Goal: Information Seeking & Learning: Find contact information

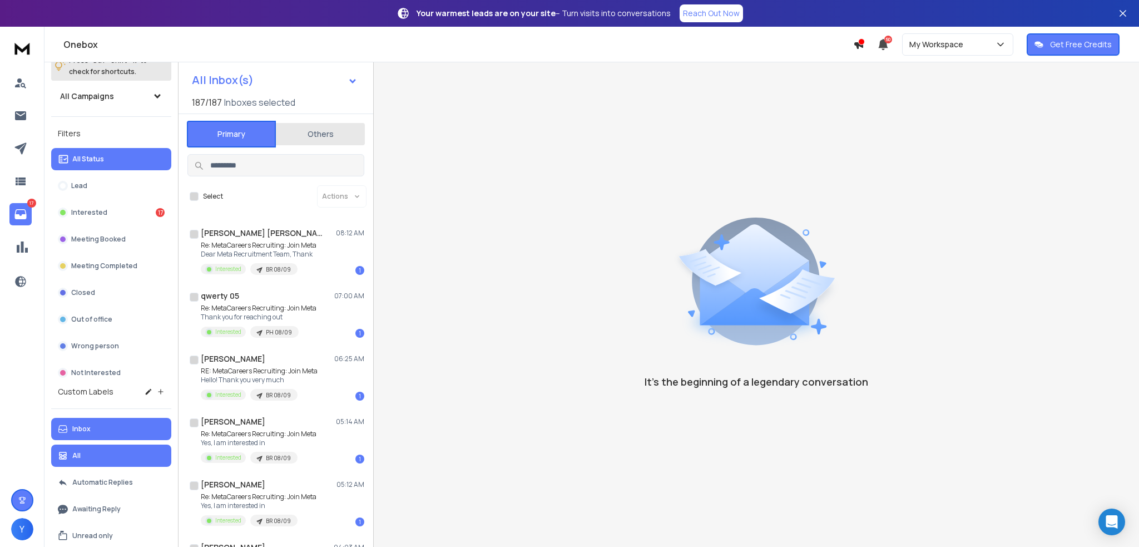
scroll to position [92, 0]
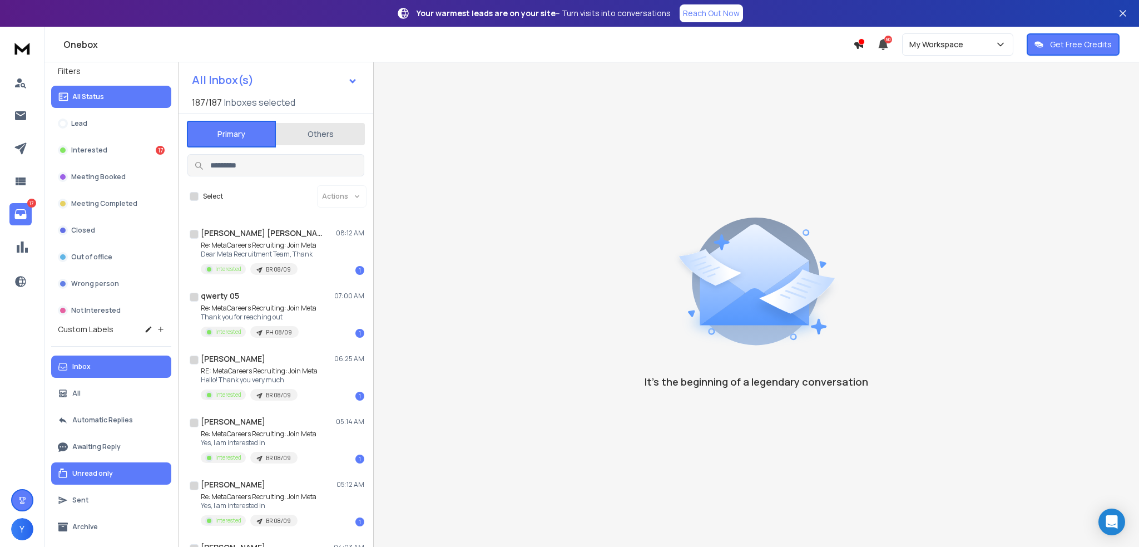
click at [91, 469] on div "Unread only" at bounding box center [85, 473] width 55 height 13
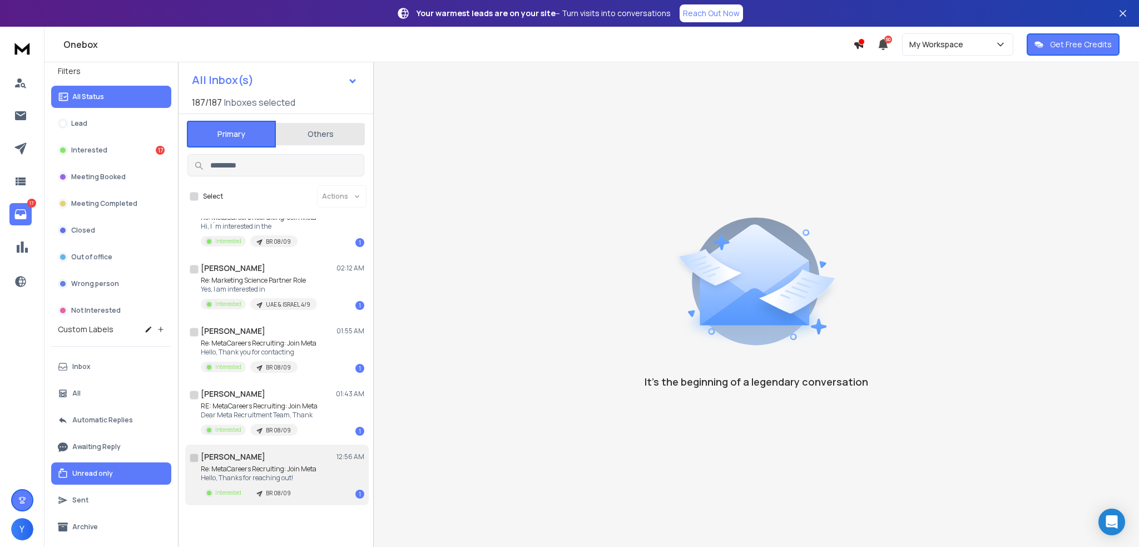
scroll to position [781, 0]
click at [286, 465] on p "Re: MetaCareers Recruiting: Join Meta" at bounding box center [259, 469] width 116 height 9
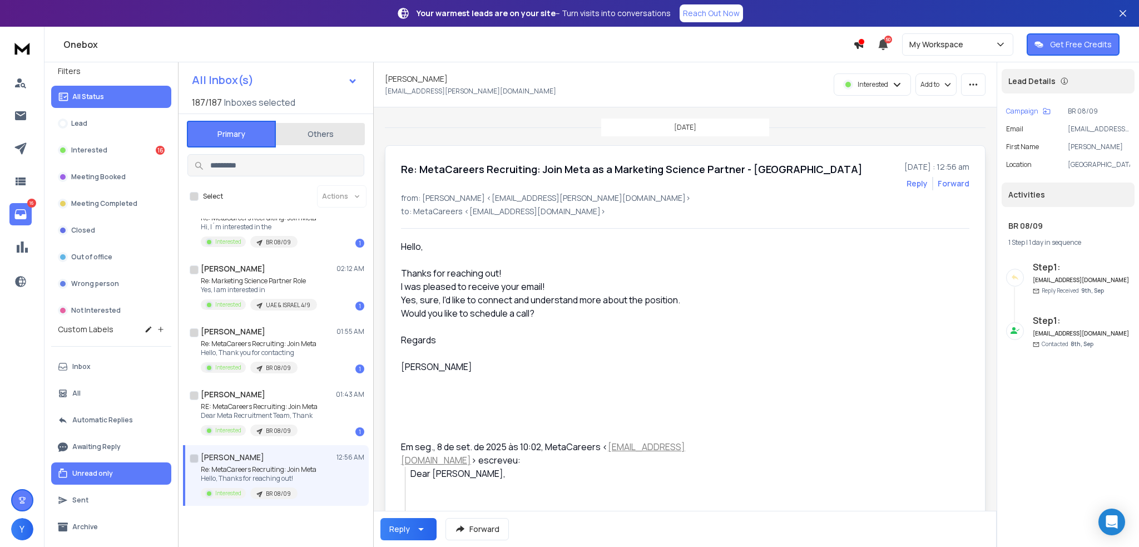
click at [459, 95] on p "[EMAIL_ADDRESS][PERSON_NAME][DOMAIN_NAME]" at bounding box center [470, 91] width 171 height 9
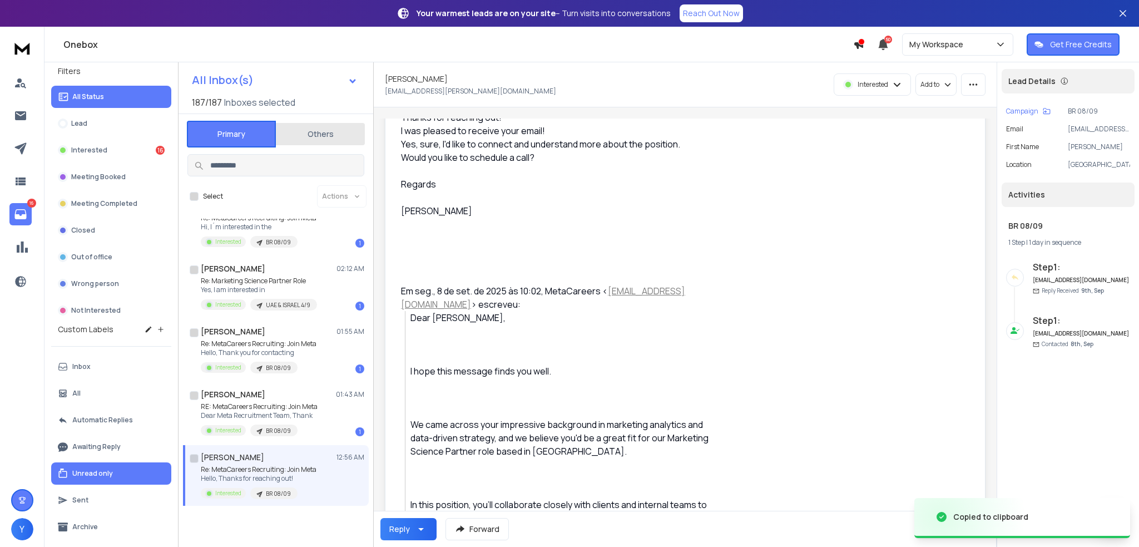
scroll to position [0, 0]
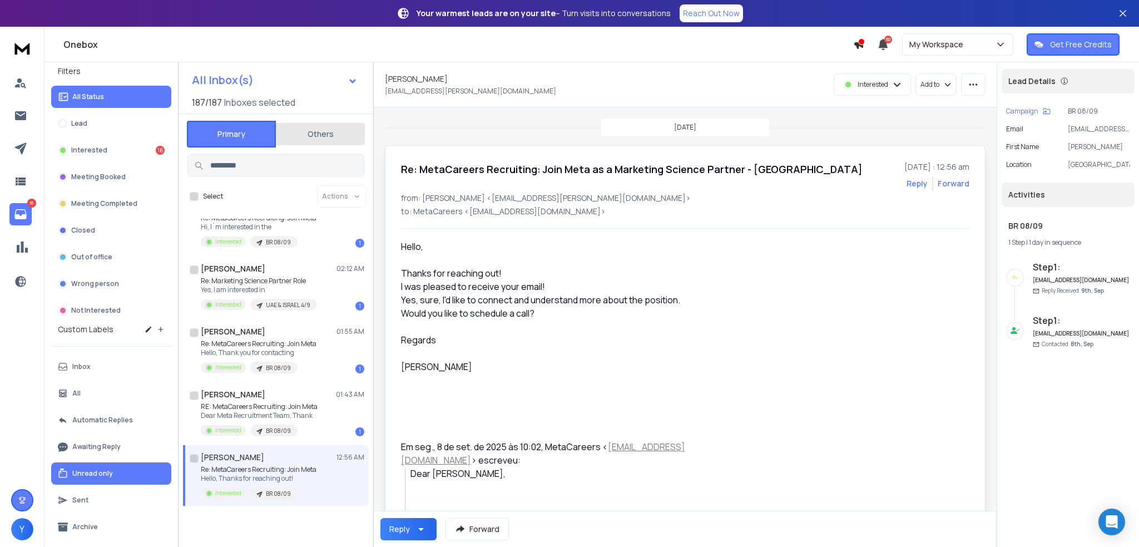
click at [481, 209] on p "to: MetaCareers <[EMAIL_ADDRESS][DOMAIN_NAME]>" at bounding box center [685, 211] width 568 height 11
drag, startPoint x: 481, startPoint y: 209, endPoint x: 592, endPoint y: 212, distance: 111.9
click at [592, 212] on p "to: MetaCareers <[EMAIL_ADDRESS][DOMAIN_NAME]>" at bounding box center [685, 211] width 568 height 11
copy p "[EMAIL_ADDRESS][DOMAIN_NAME]"
click at [305, 393] on div "[PERSON_NAME] 01:43 AM" at bounding box center [283, 394] width 164 height 11
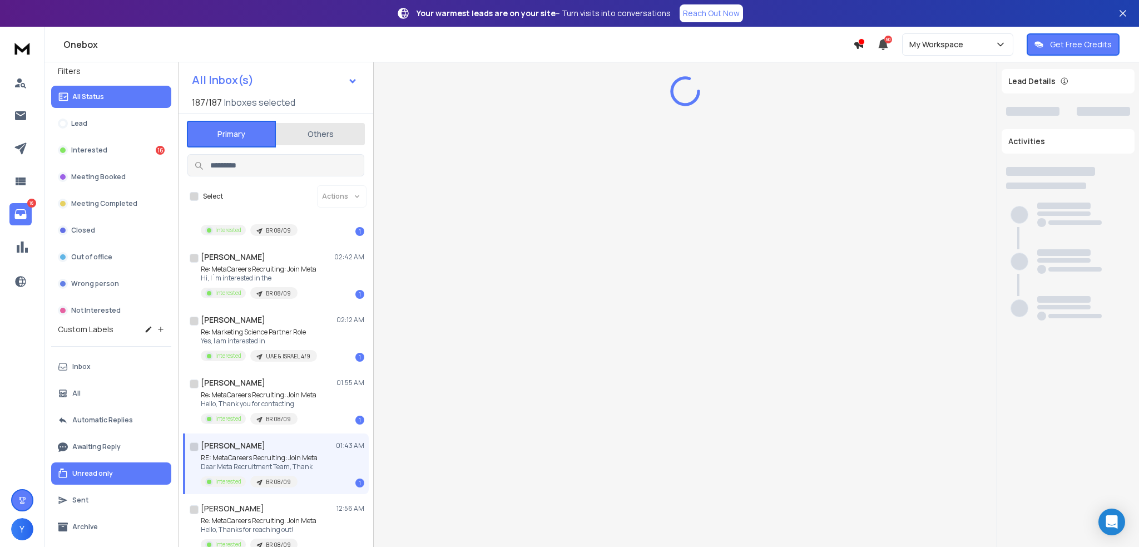
scroll to position [726, 0]
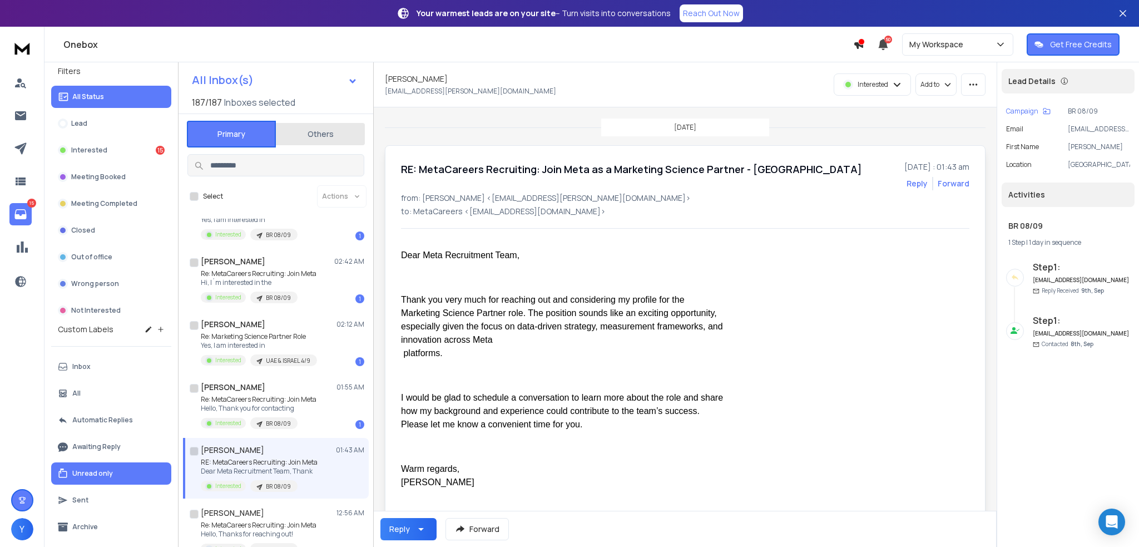
click at [445, 92] on p "[EMAIL_ADDRESS][PERSON_NAME][DOMAIN_NAME]" at bounding box center [470, 91] width 171 height 9
click at [469, 209] on p "to: MetaCareers <[EMAIL_ADDRESS][DOMAIN_NAME]>" at bounding box center [685, 211] width 568 height 11
drag, startPoint x: 469, startPoint y: 209, endPoint x: 579, endPoint y: 212, distance: 109.6
click at [579, 212] on p "to: MetaCareers <[EMAIL_ADDRESS][DOMAIN_NAME]>" at bounding box center [685, 211] width 568 height 11
copy p "[EMAIL_ADDRESS][DOMAIN_NAME]"
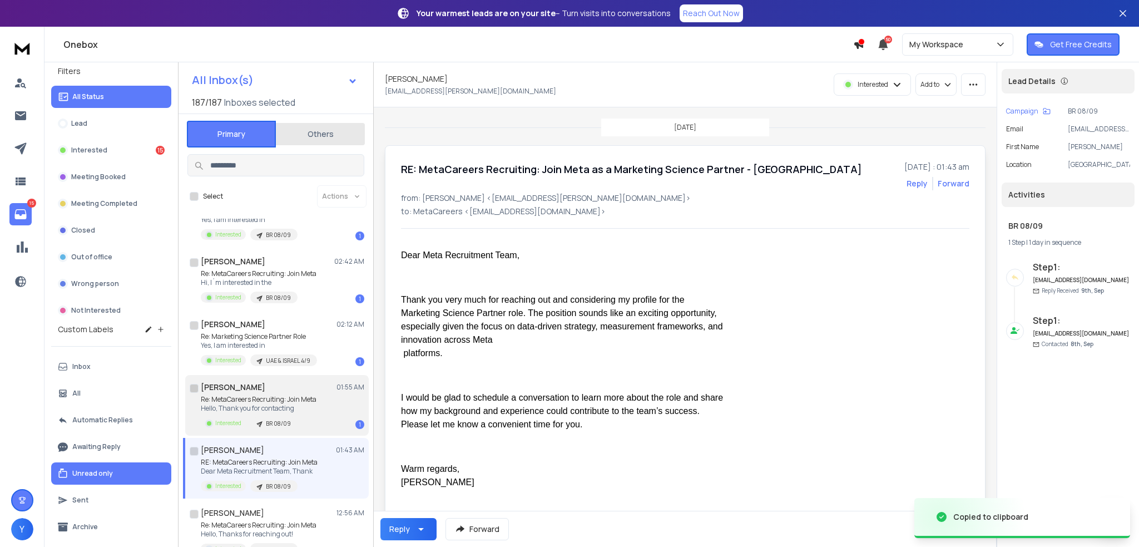
click at [268, 409] on p "Hello, Thank you for contacting" at bounding box center [259, 408] width 116 height 9
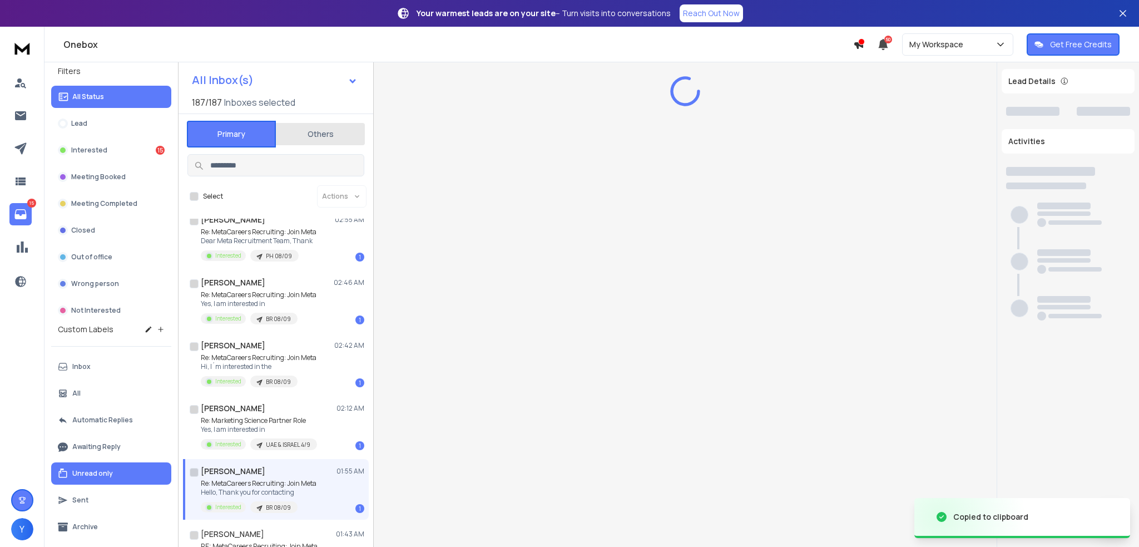
scroll to position [615, 0]
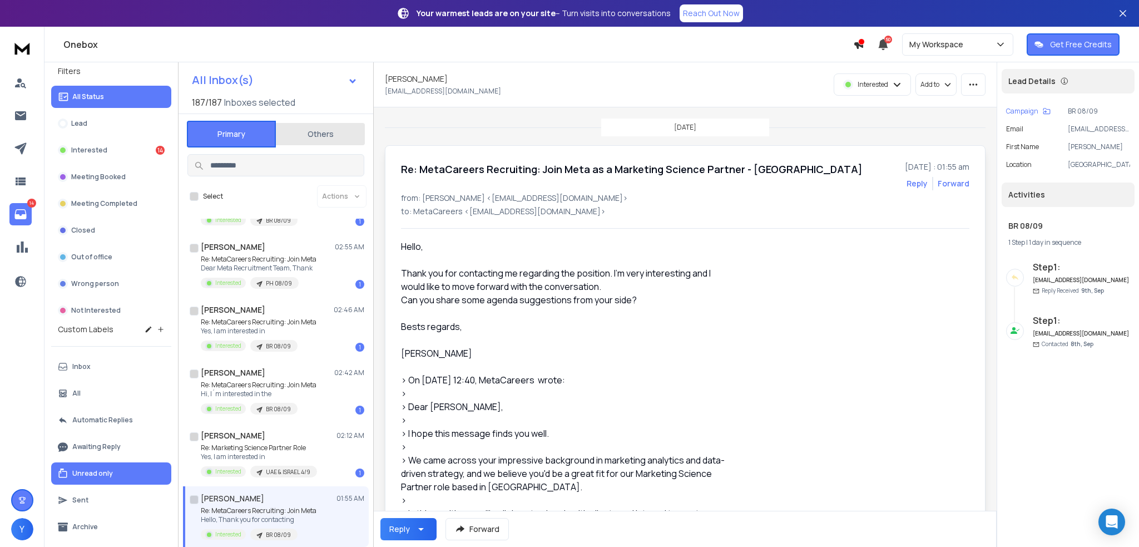
click at [466, 88] on p "[EMAIL_ADDRESS][DOMAIN_NAME]" at bounding box center [443, 91] width 116 height 9
click at [467, 209] on p "to: MetaCareers <[EMAIL_ADDRESS][DOMAIN_NAME]>" at bounding box center [685, 211] width 568 height 11
drag, startPoint x: 467, startPoint y: 209, endPoint x: 598, endPoint y: 211, distance: 131.8
click at [598, 211] on p "to: MetaCareers <[EMAIL_ADDRESS][DOMAIN_NAME]>" at bounding box center [685, 211] width 568 height 11
copy p "[EMAIL_ADDRESS][DOMAIN_NAME]"
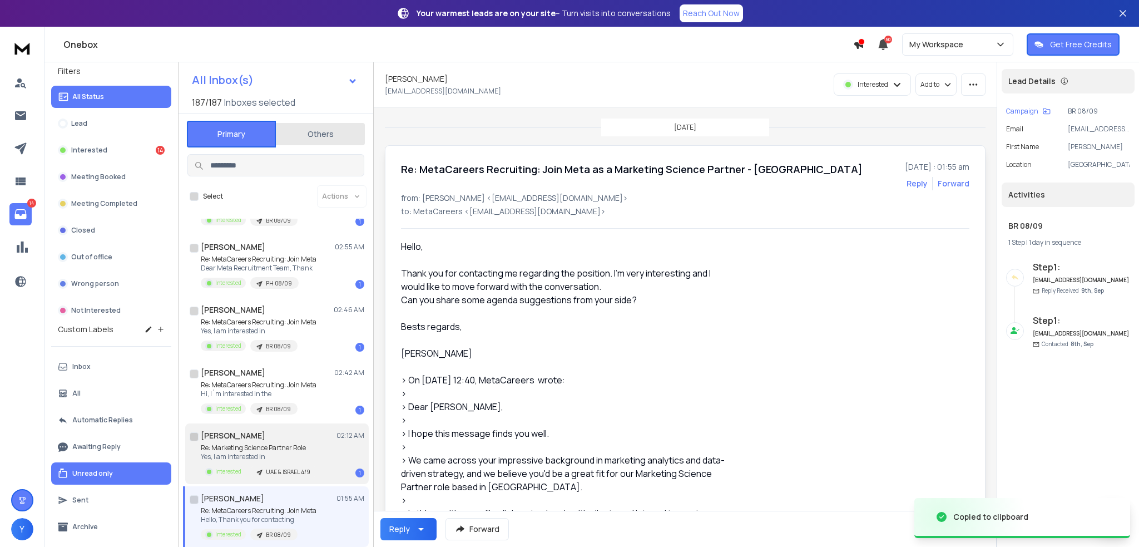
click at [304, 432] on div "[PERSON_NAME] 02:12 AM" at bounding box center [283, 435] width 164 height 11
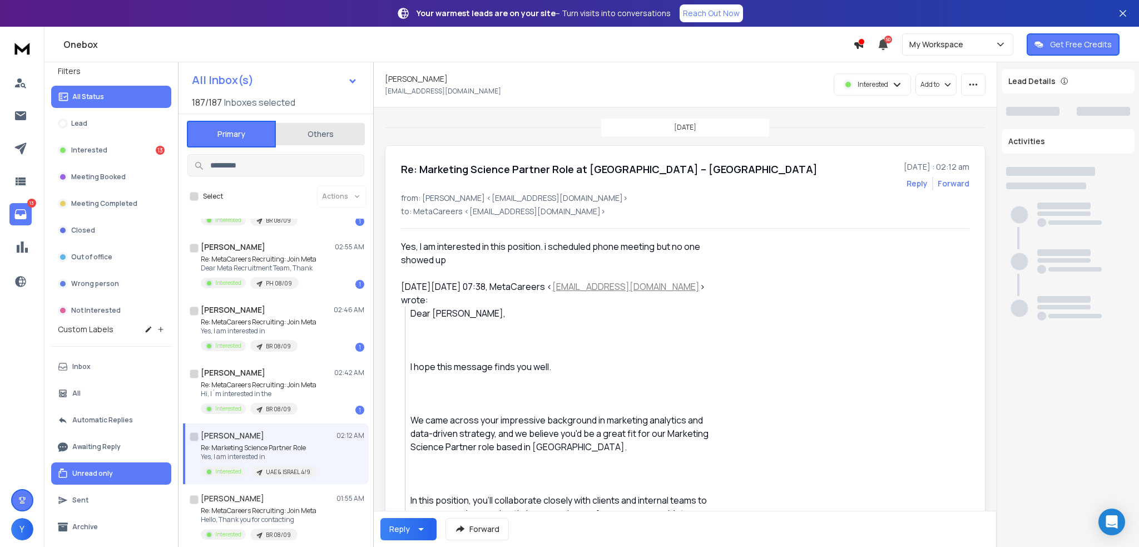
click at [438, 98] on div "[PERSON_NAME] [PERSON_NAME] [EMAIL_ADDRESS][DOMAIN_NAME] Interested Add to Inte…" at bounding box center [685, 84] width 623 height 45
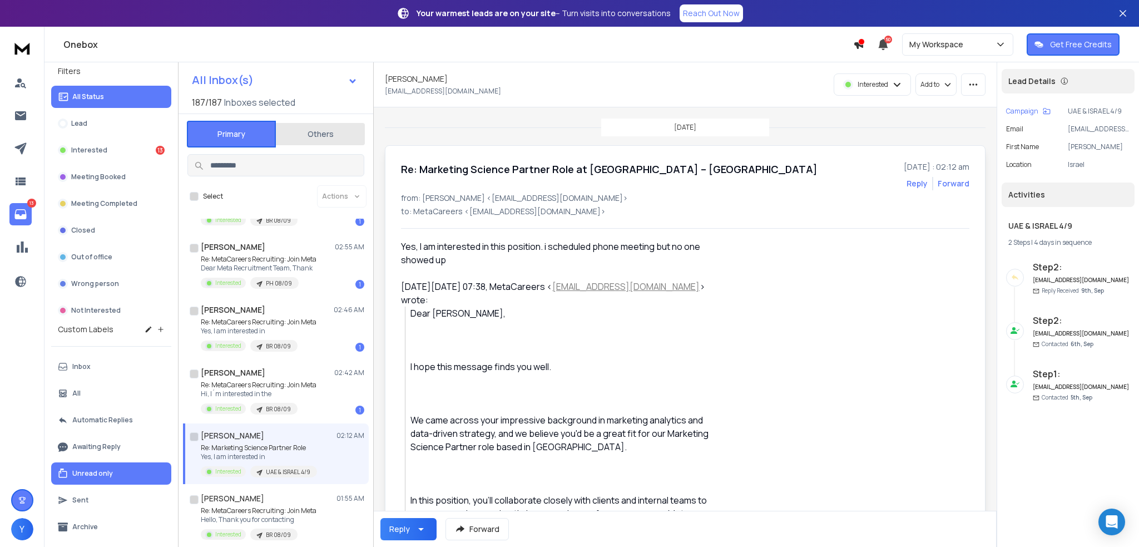
click at [440, 94] on p "[EMAIL_ADDRESS][DOMAIN_NAME]" at bounding box center [443, 91] width 116 height 9
click at [474, 209] on p "to: MetaCareers <[EMAIL_ADDRESS][DOMAIN_NAME]>" at bounding box center [685, 211] width 568 height 11
drag, startPoint x: 474, startPoint y: 209, endPoint x: 594, endPoint y: 209, distance: 120.1
click at [594, 209] on p "to: MetaCareers <[EMAIL_ADDRESS][DOMAIN_NAME]>" at bounding box center [685, 211] width 568 height 11
copy p "[EMAIL_ADDRESS][DOMAIN_NAME]"
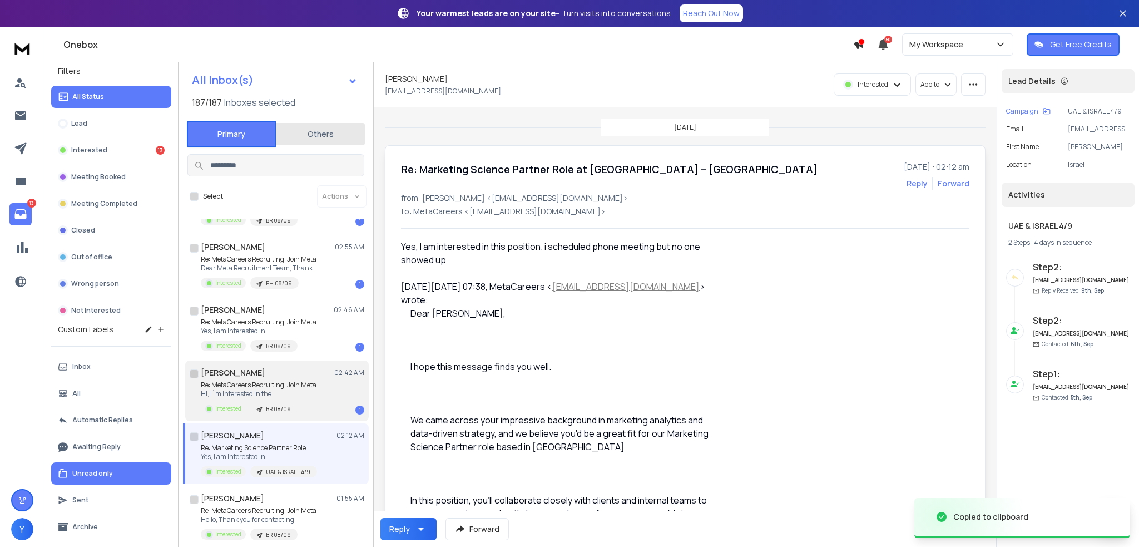
click at [309, 400] on div "Re: MetaCareers Recruiting: Join Meta Hi, I´m interested in the Interested BR 0…" at bounding box center [259, 397] width 116 height 34
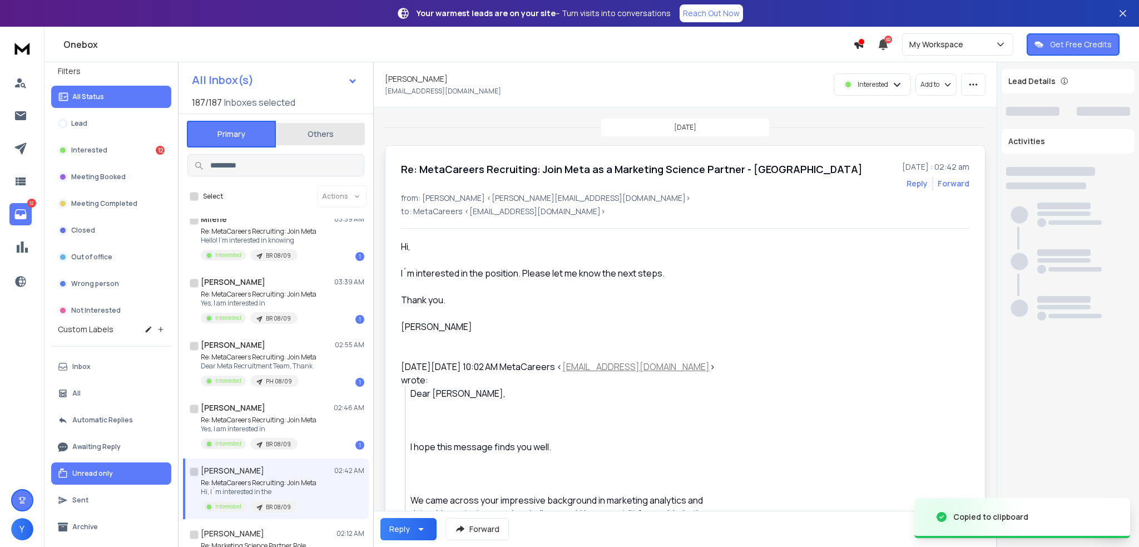
scroll to position [503, 0]
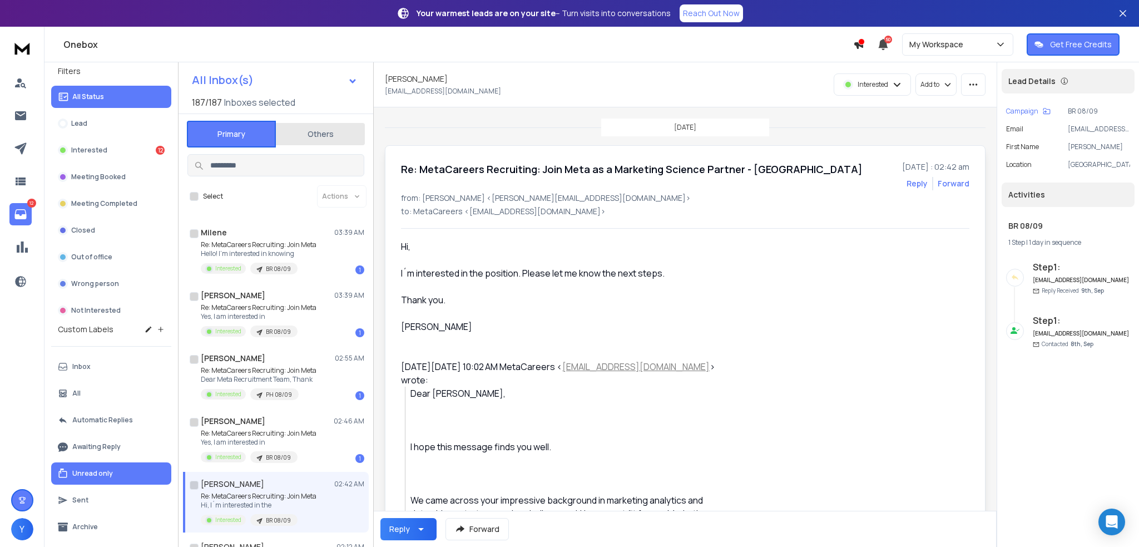
click at [446, 87] on p "[EMAIL_ADDRESS][DOMAIN_NAME]" at bounding box center [443, 91] width 116 height 9
click at [476, 209] on p "to: MetaCareers <[EMAIL_ADDRESS][DOMAIN_NAME]>" at bounding box center [685, 211] width 568 height 11
drag, startPoint x: 476, startPoint y: 209, endPoint x: 595, endPoint y: 211, distance: 119.0
click at [595, 211] on p "to: MetaCareers <[EMAIL_ADDRESS][DOMAIN_NAME]>" at bounding box center [685, 211] width 568 height 11
copy p "[EMAIL_ADDRESS][DOMAIN_NAME]"
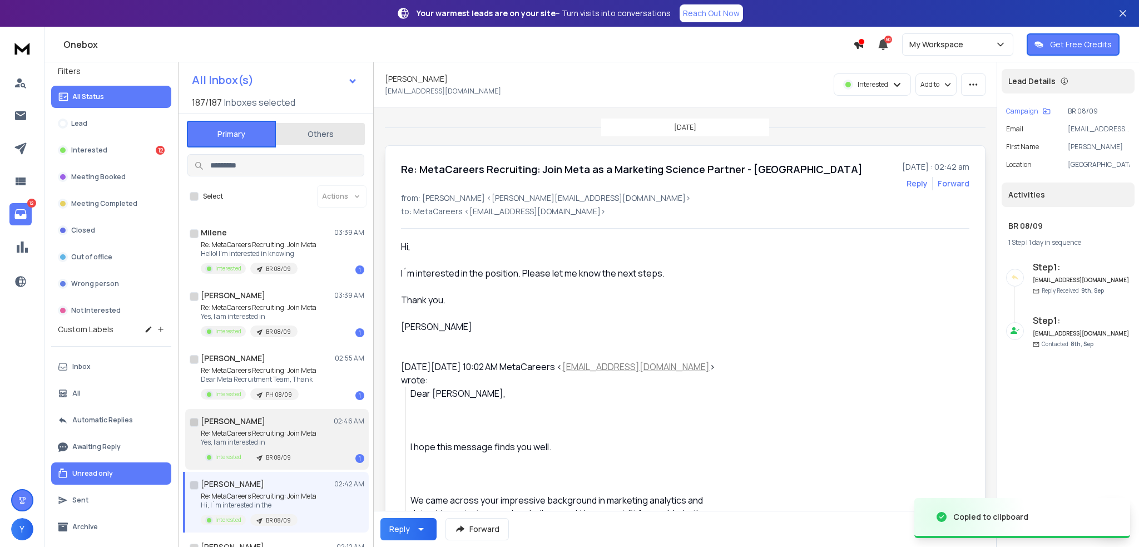
click at [307, 427] on div "[PERSON_NAME] 02:46 AM Re: MetaCareers Recruiting: Join Meta Yes, I am interest…" at bounding box center [283, 438] width 164 height 47
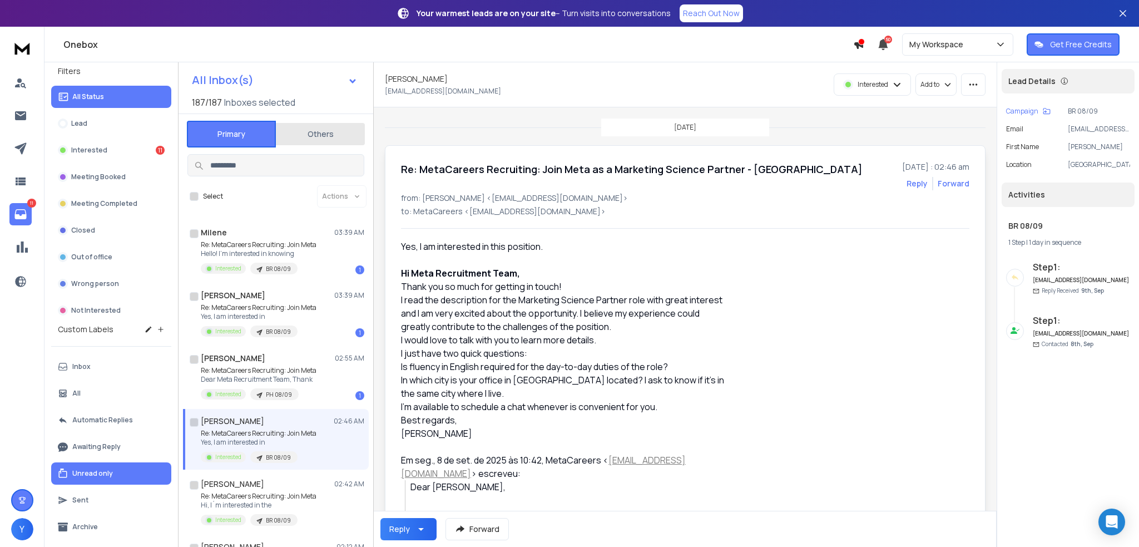
click at [452, 91] on p "[EMAIL_ADDRESS][DOMAIN_NAME]" at bounding box center [443, 91] width 116 height 9
click at [485, 208] on p "to: MetaCareers <[EMAIL_ADDRESS][DOMAIN_NAME]>" at bounding box center [685, 211] width 568 height 11
drag, startPoint x: 485, startPoint y: 208, endPoint x: 609, endPoint y: 211, distance: 124.1
click at [609, 211] on p "to: MetaCareers <[EMAIL_ADDRESS][DOMAIN_NAME]>" at bounding box center [685, 211] width 568 height 11
copy p "[EMAIL_ADDRESS][DOMAIN_NAME]"
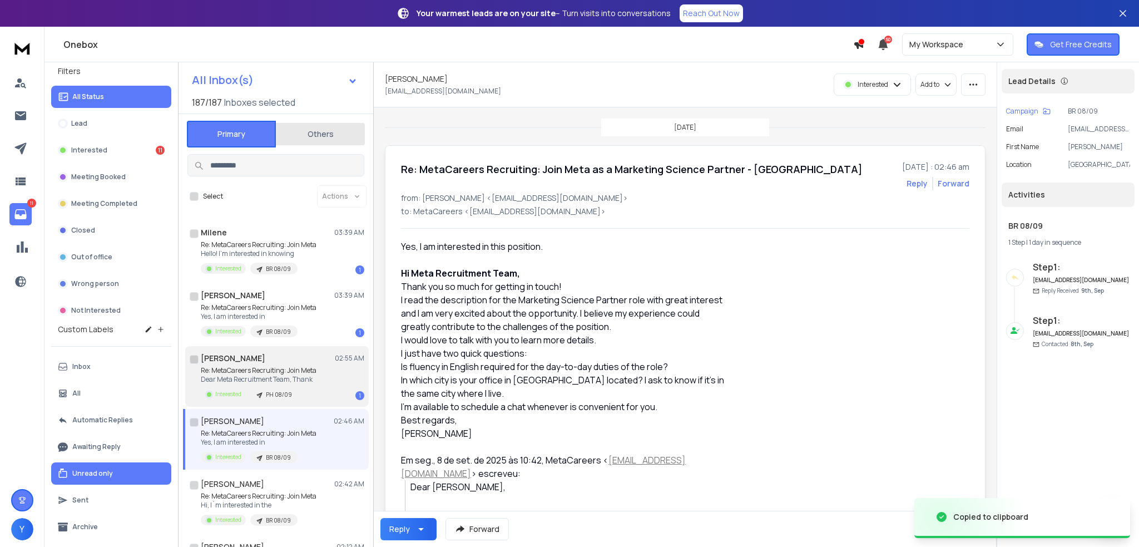
click at [300, 373] on p "Re: MetaCareers Recruiting: Join Meta" at bounding box center [259, 370] width 116 height 9
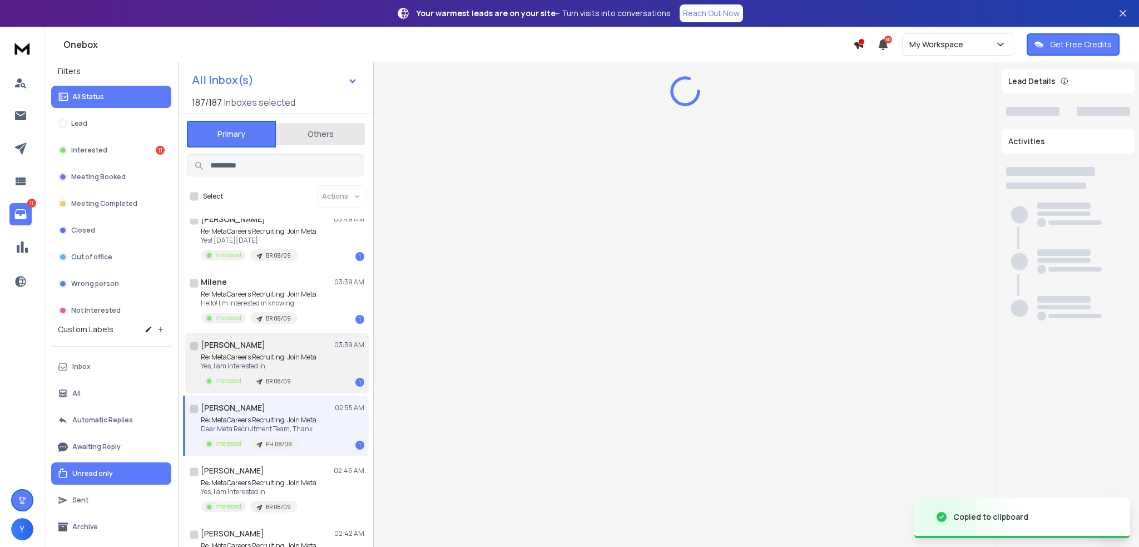
scroll to position [448, 0]
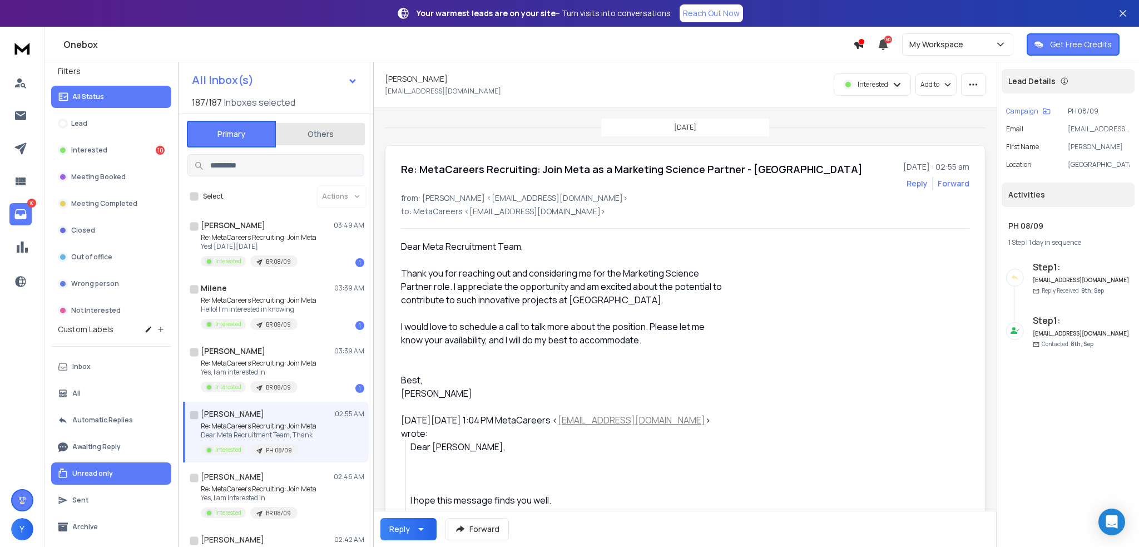
click at [445, 95] on p "[EMAIL_ADDRESS][DOMAIN_NAME]" at bounding box center [443, 91] width 116 height 9
click at [477, 212] on p "to: MetaCareers <[EMAIL_ADDRESS][DOMAIN_NAME]>" at bounding box center [685, 211] width 568 height 11
click at [469, 212] on p "to: MetaCareers <[EMAIL_ADDRESS][DOMAIN_NAME]>" at bounding box center [685, 211] width 568 height 11
drag, startPoint x: 469, startPoint y: 212, endPoint x: 585, endPoint y: 214, distance: 115.7
click at [585, 214] on p "to: MetaCareers <[EMAIL_ADDRESS][DOMAIN_NAME]>" at bounding box center [685, 211] width 568 height 11
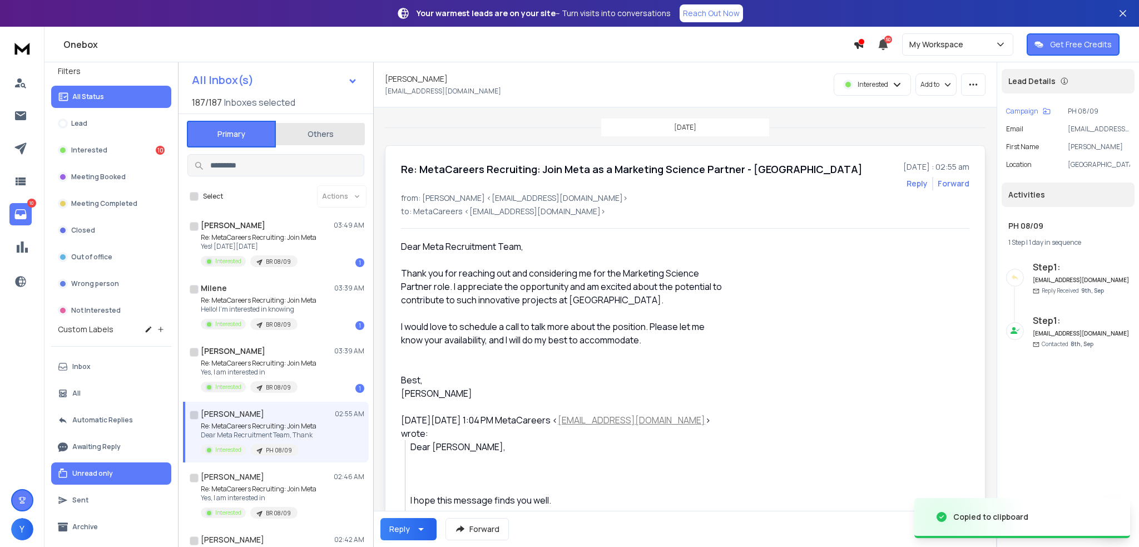
copy p "[EMAIL_ADDRESS][DOMAIN_NAME]"
click at [300, 359] on p "Re: MetaCareers Recruiting: Join Meta" at bounding box center [259, 363] width 116 height 9
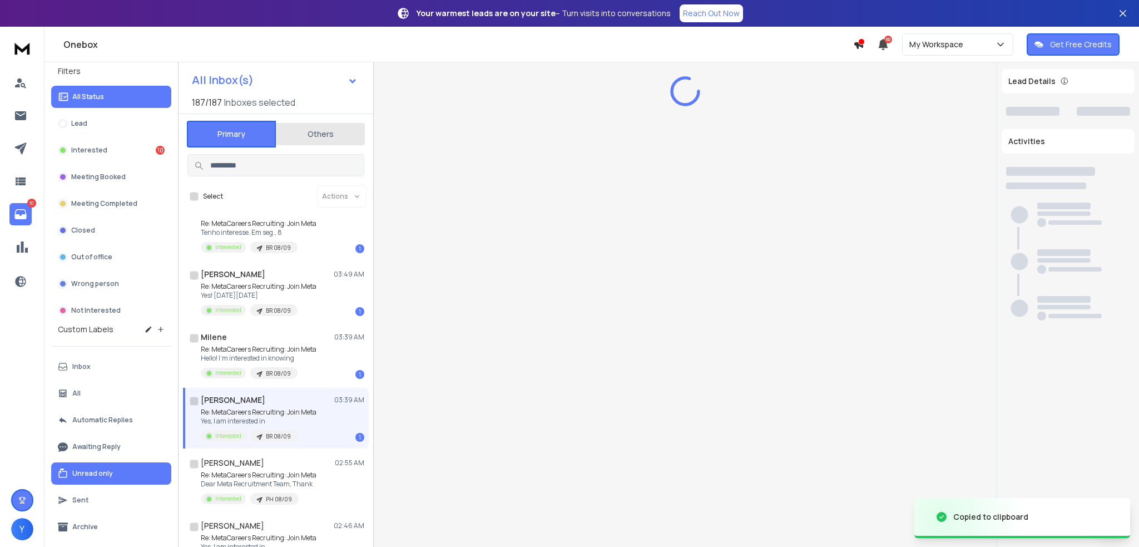
scroll to position [392, 0]
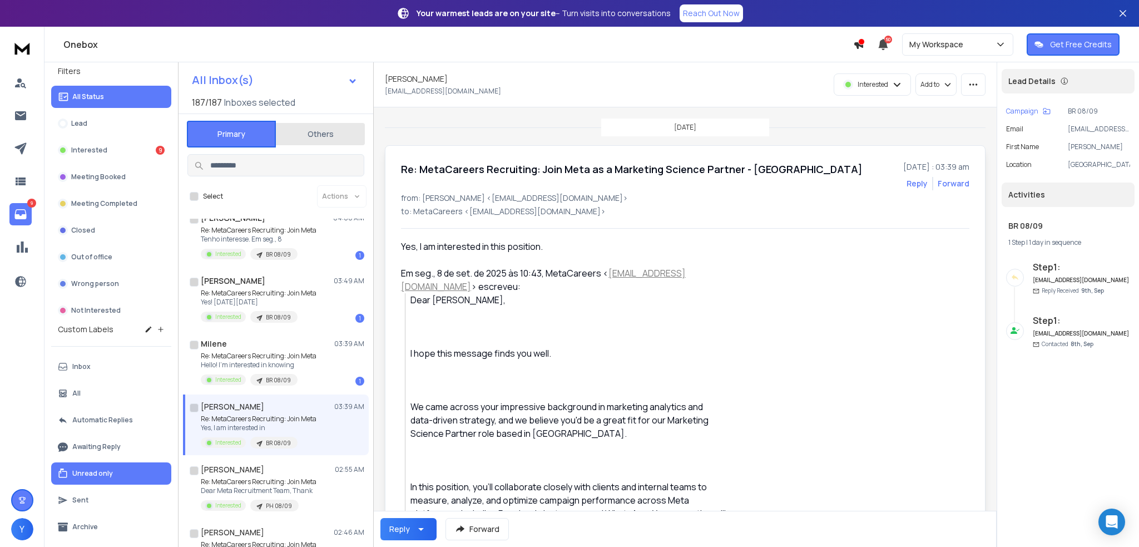
click at [427, 89] on p "[EMAIL_ADDRESS][DOMAIN_NAME]" at bounding box center [443, 91] width 116 height 9
click at [478, 210] on p "to: MetaCareers <[EMAIL_ADDRESS][DOMAIN_NAME]>" at bounding box center [685, 211] width 568 height 11
drag, startPoint x: 478, startPoint y: 210, endPoint x: 581, endPoint y: 211, distance: 102.3
click at [581, 211] on p "to: MetaCareers <[EMAIL_ADDRESS][DOMAIN_NAME]>" at bounding box center [685, 211] width 568 height 11
copy p "[EMAIL_ADDRESS][DOMAIN_NAME]"
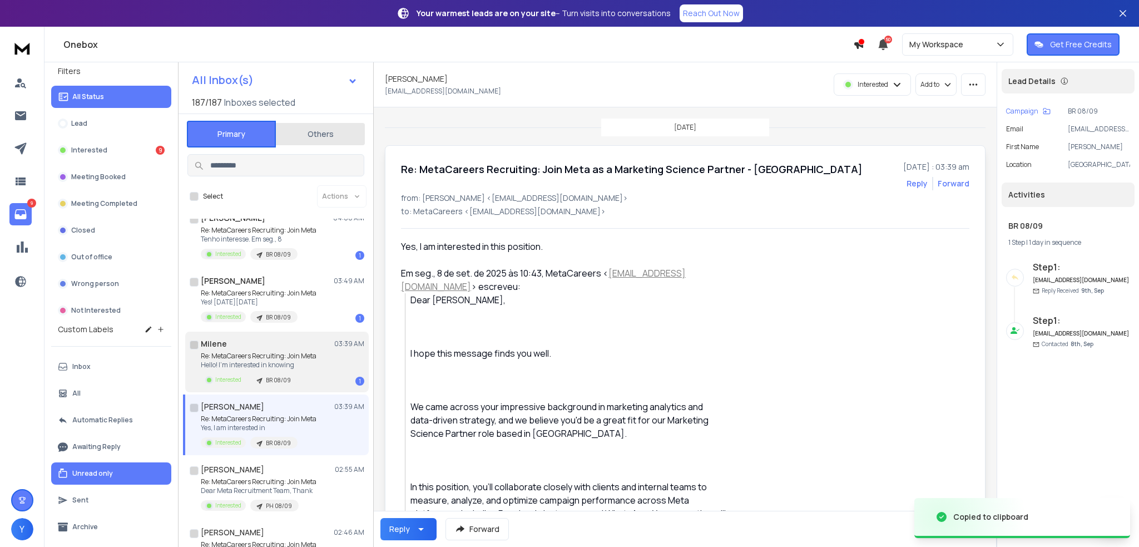
click at [315, 345] on div "Milene 03:39 AM" at bounding box center [283, 343] width 164 height 11
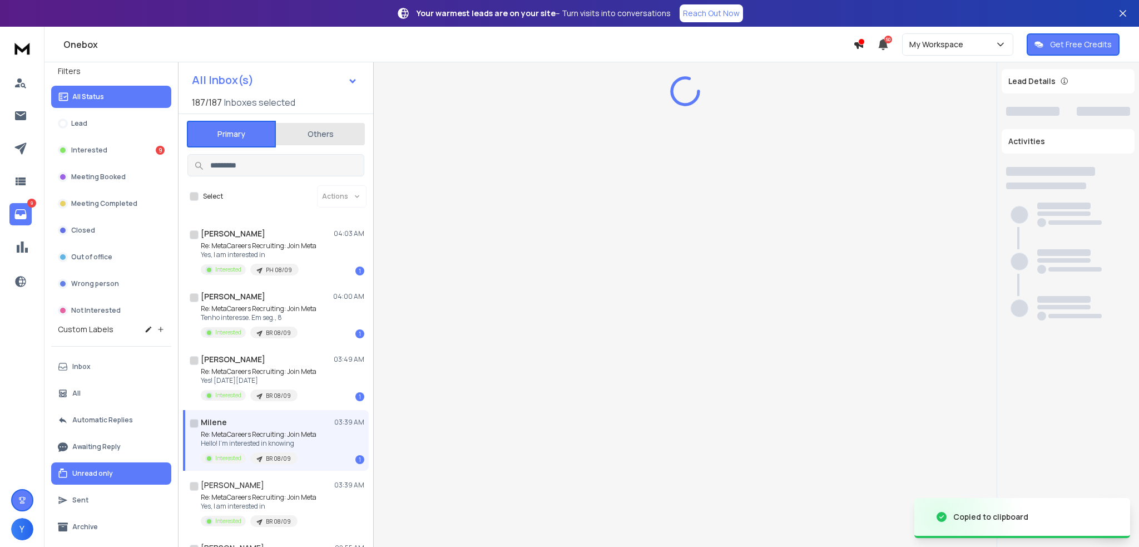
scroll to position [281, 0]
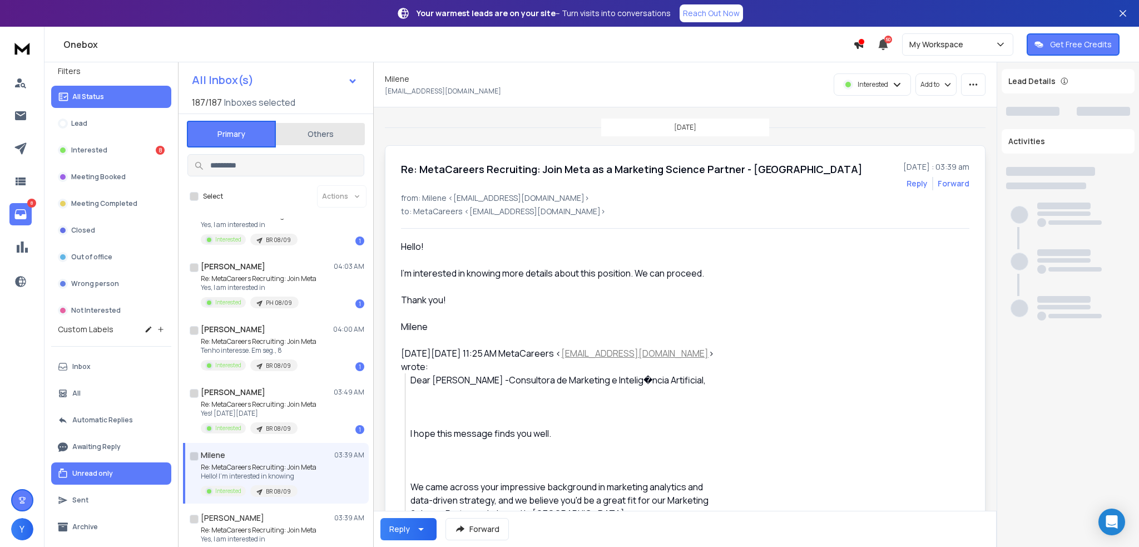
click at [443, 91] on p "[EMAIL_ADDRESS][DOMAIN_NAME]" at bounding box center [443, 91] width 116 height 9
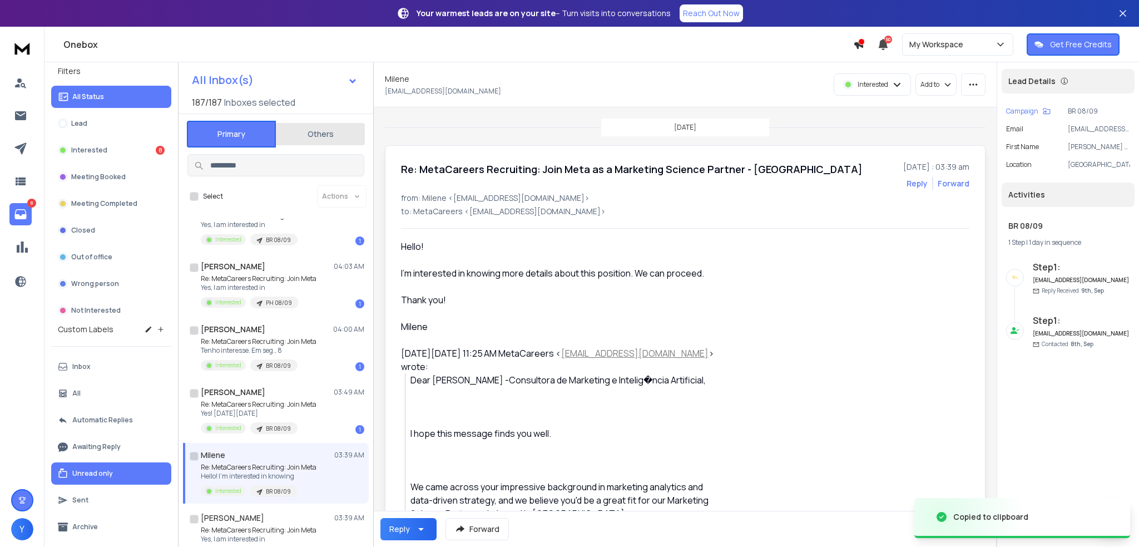
click at [474, 215] on p "to: MetaCareers <[EMAIL_ADDRESS][DOMAIN_NAME]>" at bounding box center [685, 211] width 568 height 11
drag, startPoint x: 474, startPoint y: 215, endPoint x: 601, endPoint y: 218, distance: 126.9
copy p "[EMAIL_ADDRESS][DOMAIN_NAME]"
click at [310, 398] on div "[PERSON_NAME] 03:49 AM Re: MetaCareers Recruiting: Join Meta Yes! [DATE][DATE] …" at bounding box center [283, 410] width 164 height 47
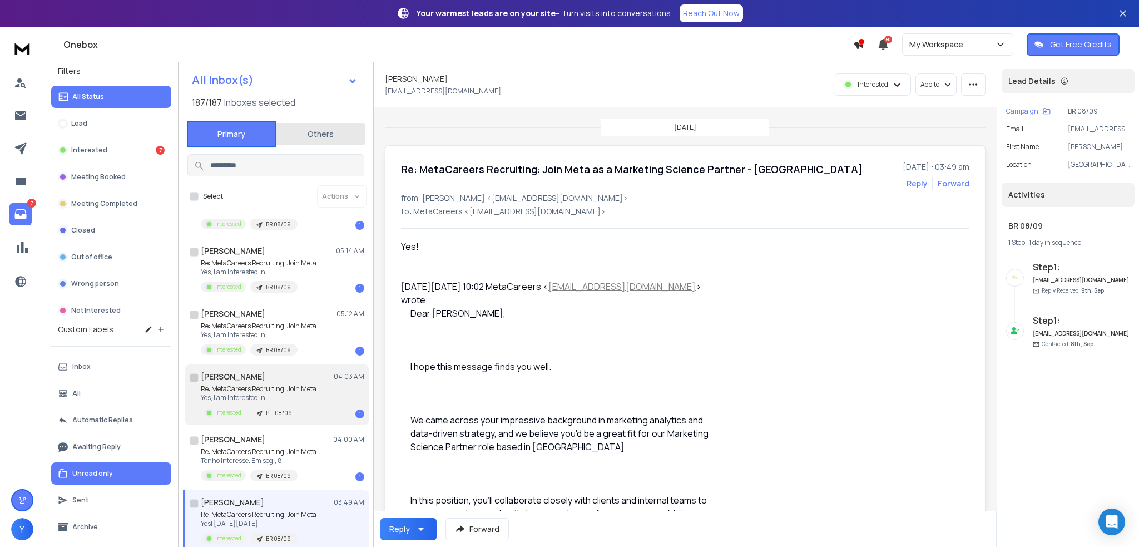
scroll to position [170, 0]
click at [448, 92] on p "[EMAIL_ADDRESS][DOMAIN_NAME]" at bounding box center [443, 91] width 116 height 9
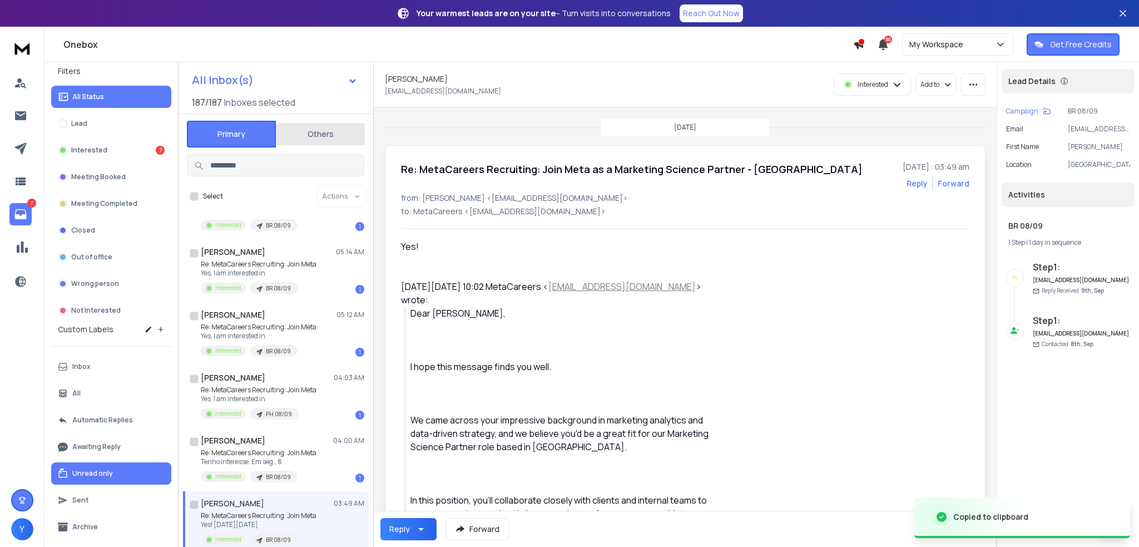
click at [465, 207] on p "to: MetaCareers <[EMAIL_ADDRESS][DOMAIN_NAME]>" at bounding box center [685, 211] width 568 height 11
drag, startPoint x: 465, startPoint y: 207, endPoint x: 576, endPoint y: 212, distance: 111.3
click at [576, 212] on p "to: MetaCareers <[EMAIL_ADDRESS][DOMAIN_NAME]>" at bounding box center [685, 211] width 568 height 11
copy p "[EMAIL_ADDRESS][DOMAIN_NAME]"
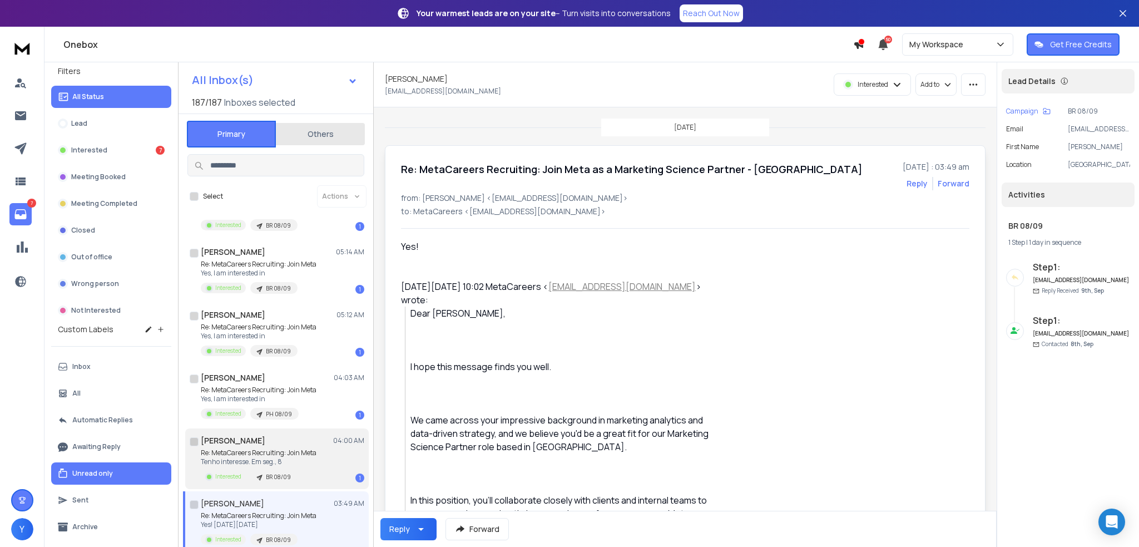
click at [309, 451] on p "Re: MetaCareers Recruiting: Join Meta" at bounding box center [259, 452] width 116 height 9
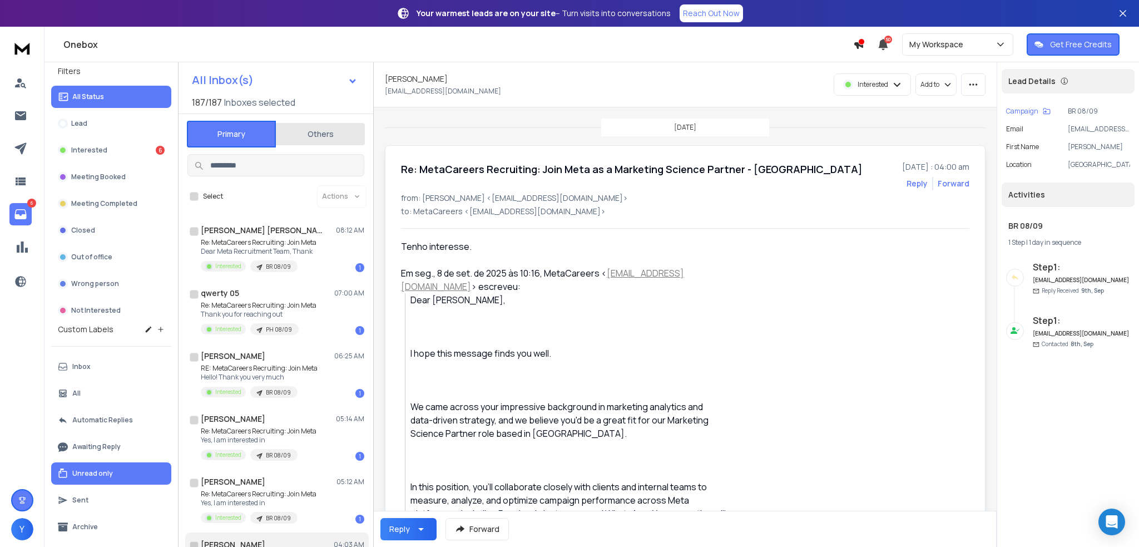
scroll to position [0, 0]
click at [441, 94] on p "[EMAIL_ADDRESS][DOMAIN_NAME]" at bounding box center [443, 91] width 116 height 9
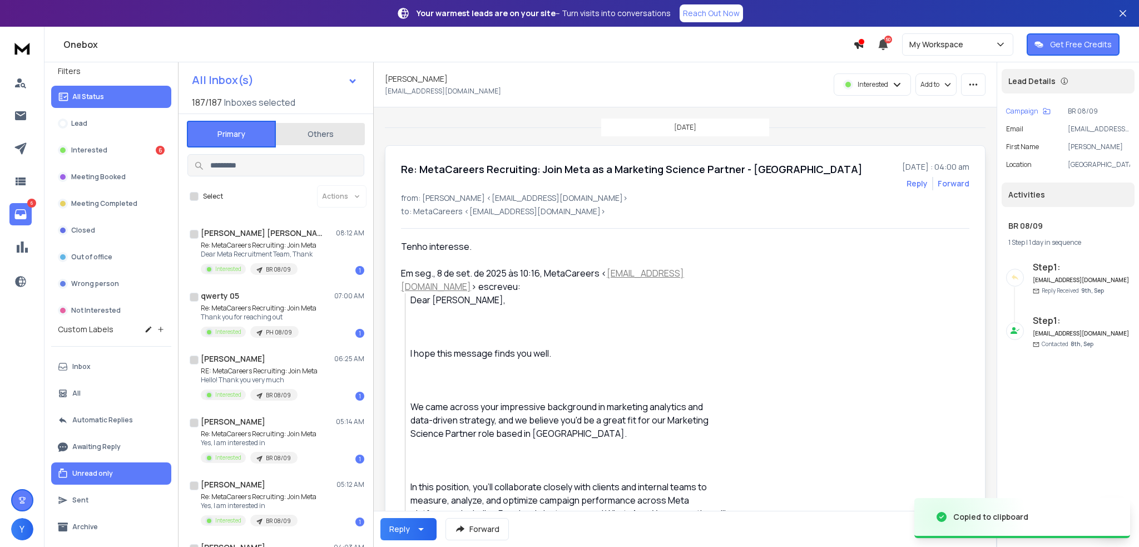
click at [474, 214] on p "to: MetaCareers <[EMAIL_ADDRESS][DOMAIN_NAME]>" at bounding box center [685, 211] width 568 height 11
drag, startPoint x: 474, startPoint y: 214, endPoint x: 590, endPoint y: 215, distance: 115.7
click at [590, 215] on p "to: MetaCareers <[EMAIL_ADDRESS][DOMAIN_NAME]>" at bounding box center [685, 211] width 568 height 11
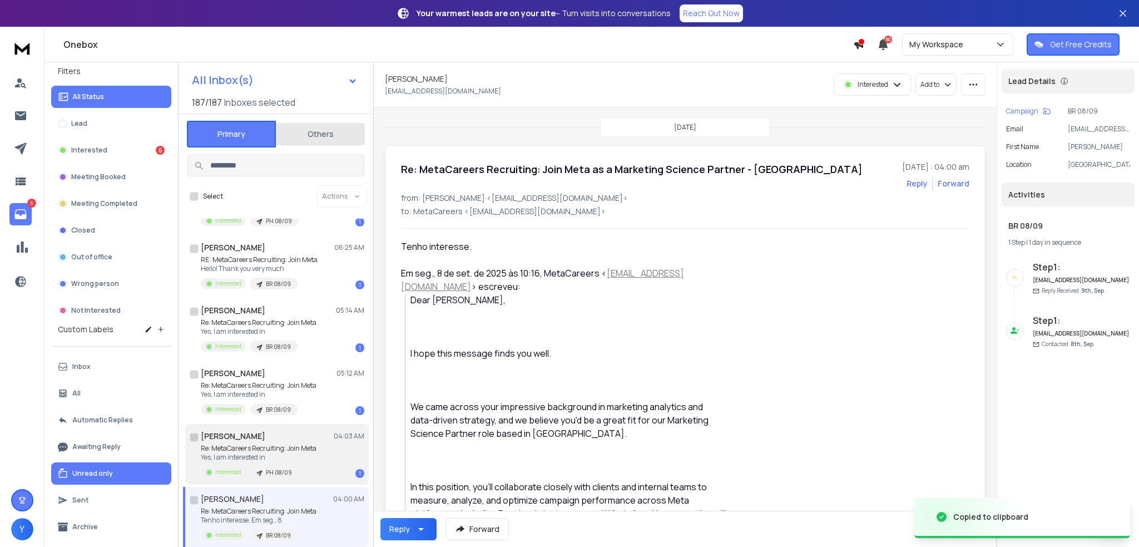
click at [316, 451] on p "Re: MetaCareers Recruiting: Join Meta" at bounding box center [259, 448] width 116 height 9
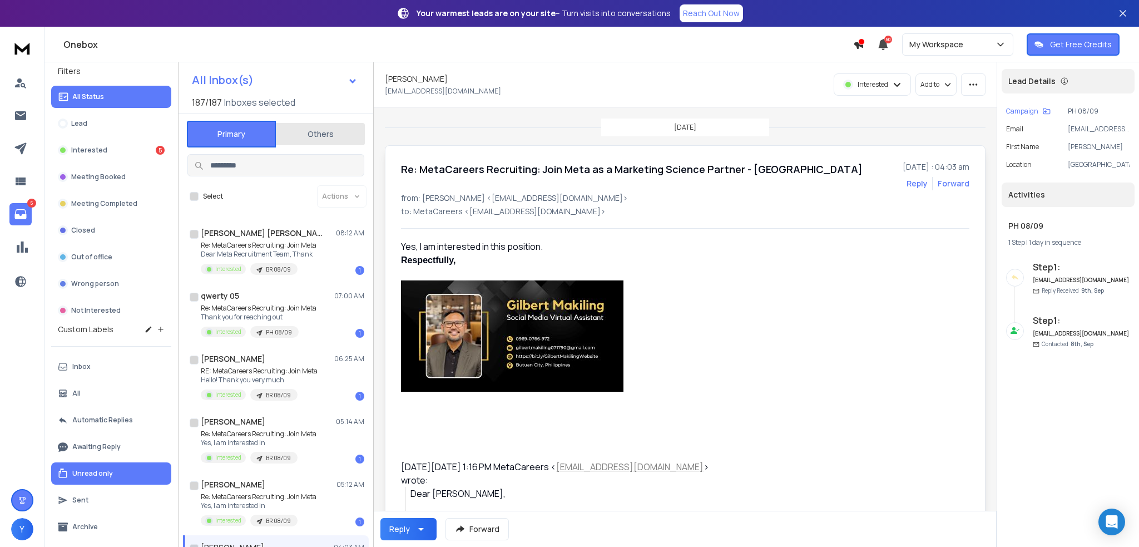
click at [447, 95] on p "[EMAIL_ADDRESS][DOMAIN_NAME]" at bounding box center [443, 91] width 116 height 9
click at [473, 210] on p "to: MetaCareers <[EMAIL_ADDRESS][DOMAIN_NAME]>" at bounding box center [685, 211] width 568 height 11
drag, startPoint x: 473, startPoint y: 210, endPoint x: 583, endPoint y: 215, distance: 110.3
click at [583, 215] on p "to: MetaCareers <[EMAIL_ADDRESS][DOMAIN_NAME]>" at bounding box center [685, 211] width 568 height 11
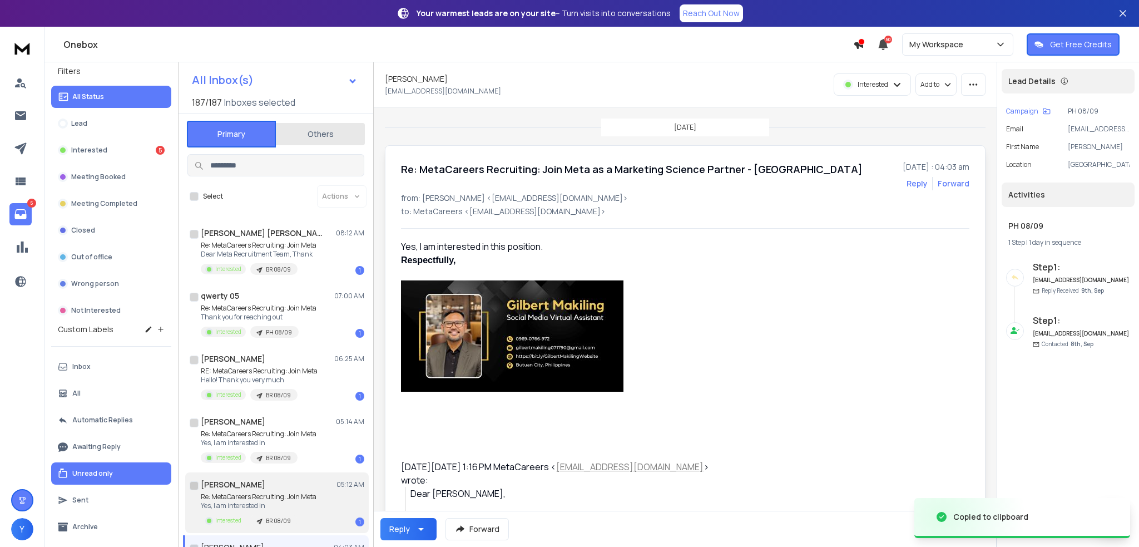
click at [325, 503] on div "Re: MetaCareers Recruiting: Join Meta Yes, I am interested in Interested BR 08/…" at bounding box center [283, 509] width 164 height 34
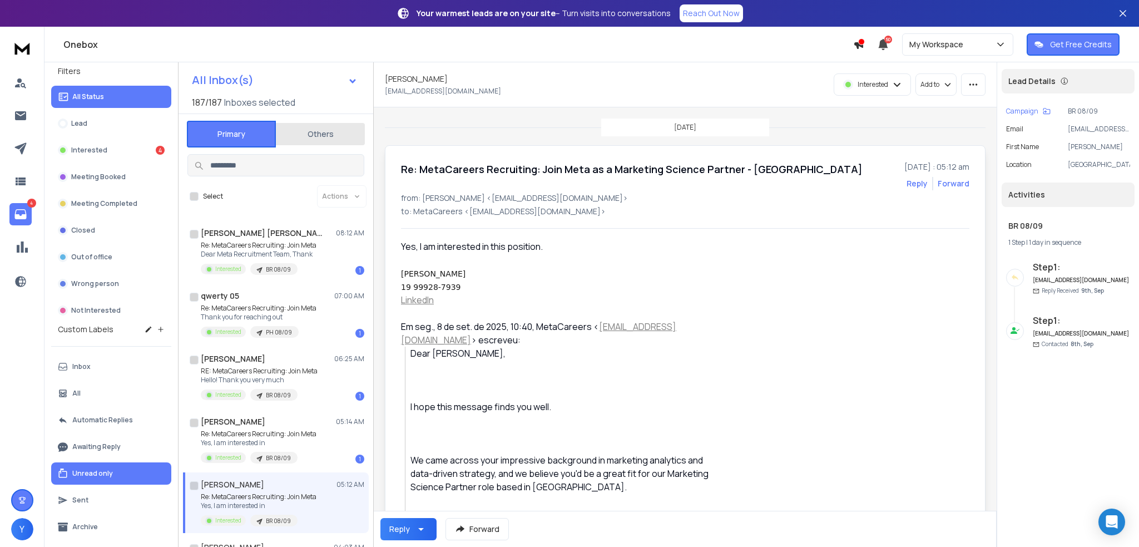
click at [445, 91] on p "[EMAIL_ADDRESS][DOMAIN_NAME]" at bounding box center [443, 91] width 116 height 9
click at [474, 211] on p "to: MetaCareers <[EMAIL_ADDRESS][DOMAIN_NAME]>" at bounding box center [685, 211] width 568 height 11
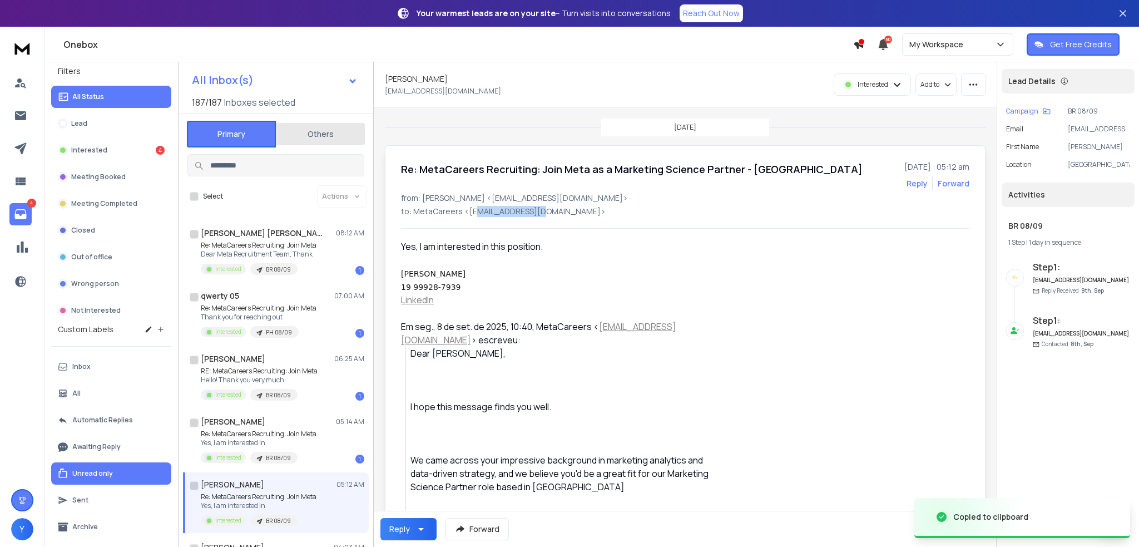
drag, startPoint x: 474, startPoint y: 211, endPoint x: 481, endPoint y: 211, distance: 7.2
click at [481, 211] on p "to: MetaCareers <[EMAIL_ADDRESS][DOMAIN_NAME]>" at bounding box center [685, 211] width 568 height 11
click at [466, 210] on p "to: MetaCareers <[EMAIL_ADDRESS][DOMAIN_NAME]>" at bounding box center [685, 211] width 568 height 11
drag, startPoint x: 466, startPoint y: 210, endPoint x: 587, endPoint y: 212, distance: 121.8
click at [587, 212] on p "to: MetaCareers <[EMAIL_ADDRESS][DOMAIN_NAME]>" at bounding box center [685, 211] width 568 height 11
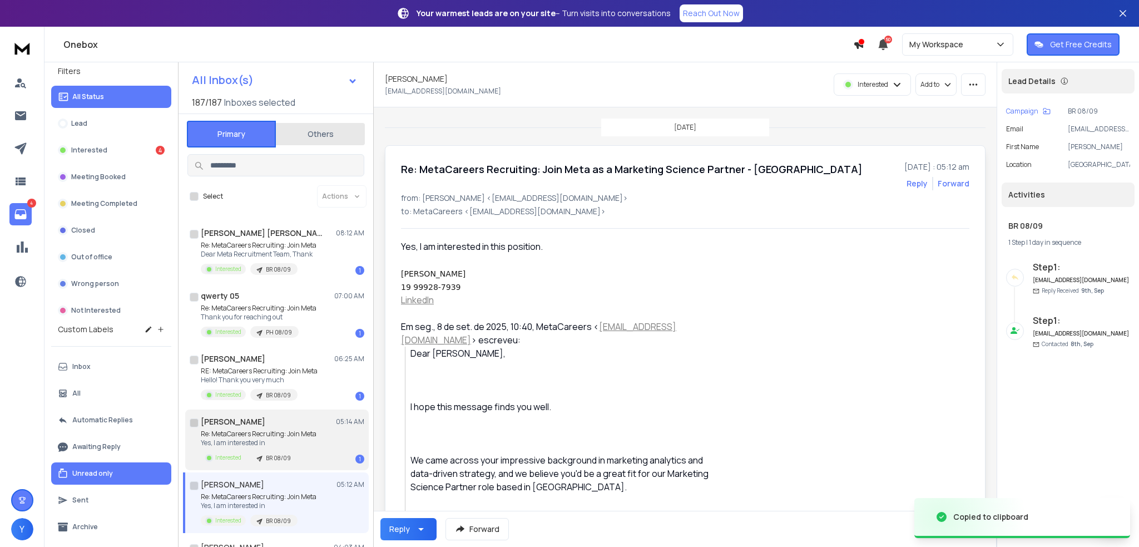
click at [307, 424] on div "[PERSON_NAME] 05:14 AM" at bounding box center [283, 421] width 164 height 11
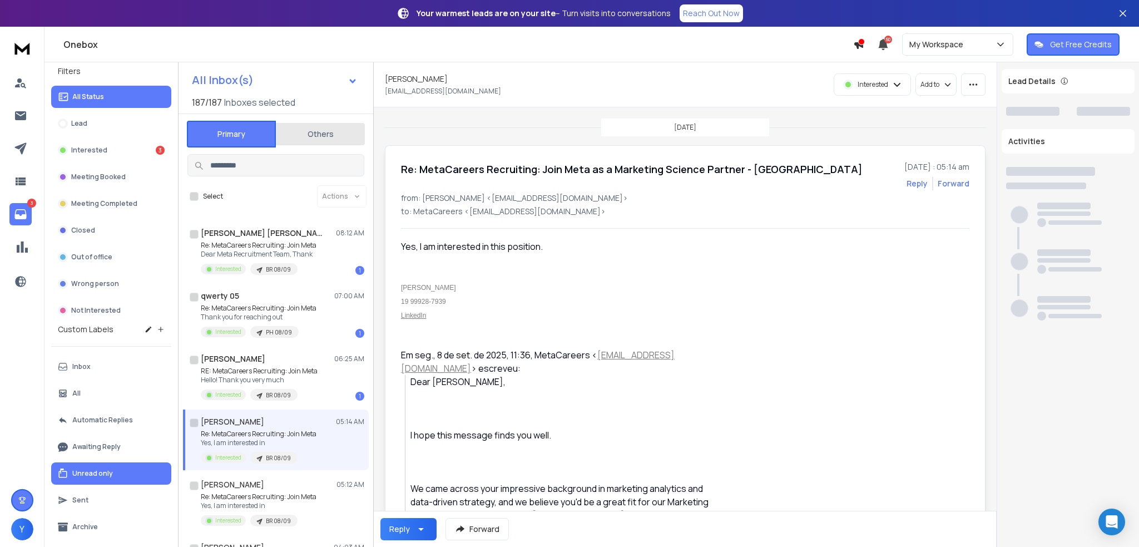
click at [442, 87] on p "[EMAIL_ADDRESS][DOMAIN_NAME]" at bounding box center [443, 91] width 116 height 9
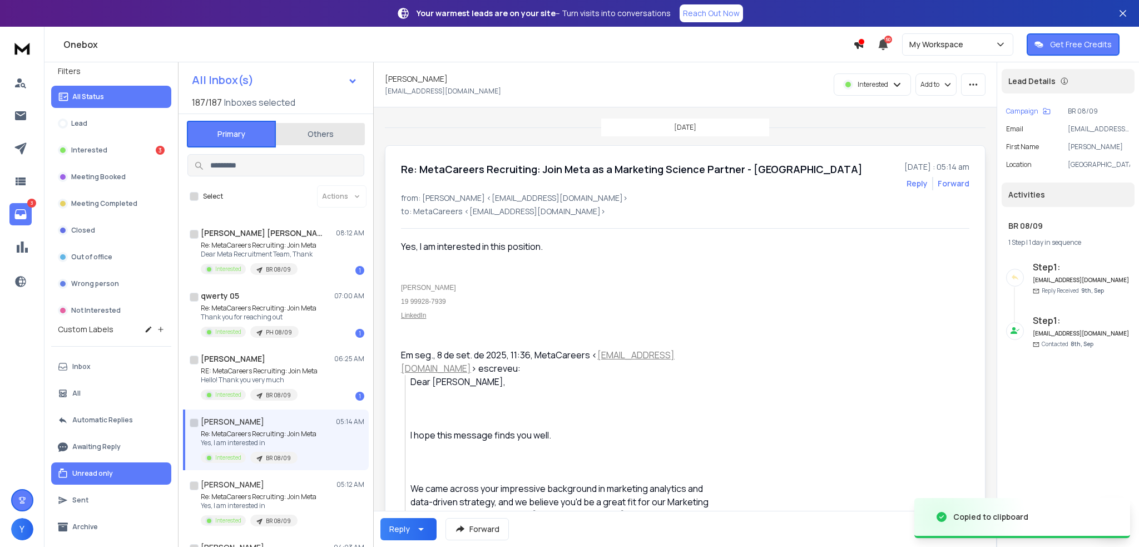
click at [485, 211] on p "to: MetaCareers <[EMAIL_ADDRESS][DOMAIN_NAME]>" at bounding box center [685, 211] width 568 height 11
drag, startPoint x: 485, startPoint y: 211, endPoint x: 607, endPoint y: 214, distance: 121.8
click at [607, 214] on p "to: MetaCareers <[EMAIL_ADDRESS][DOMAIN_NAME]>" at bounding box center [685, 211] width 568 height 11
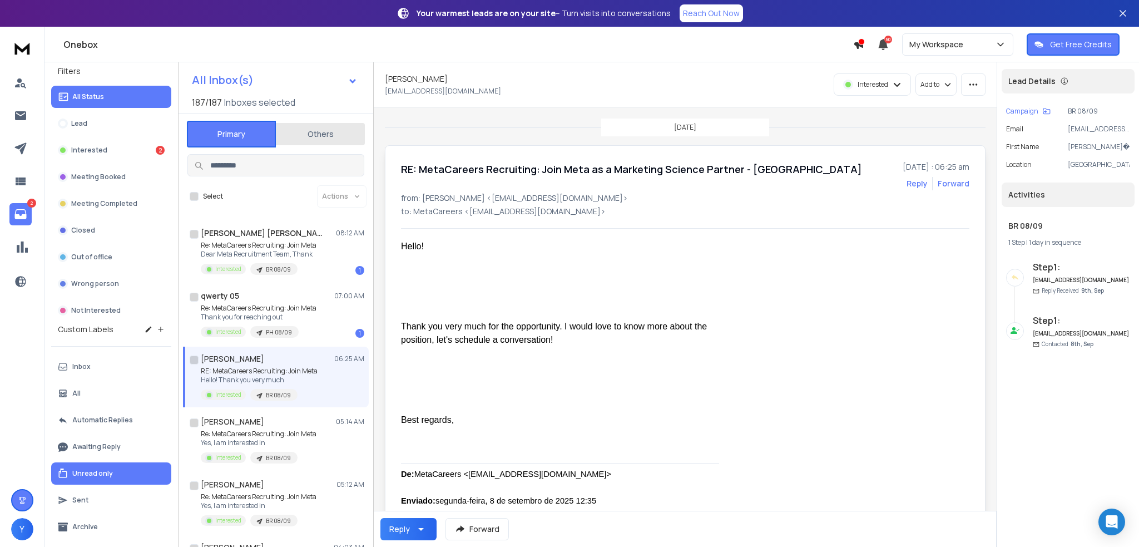
click at [471, 87] on p "[EMAIL_ADDRESS][DOMAIN_NAME]" at bounding box center [443, 91] width 116 height 9
click at [475, 213] on p "to: MetaCareers <[EMAIL_ADDRESS][DOMAIN_NAME]>" at bounding box center [685, 211] width 568 height 11
drag, startPoint x: 475, startPoint y: 213, endPoint x: 572, endPoint y: 215, distance: 96.8
click at [572, 215] on p "to: MetaCareers <[EMAIL_ADDRESS][DOMAIN_NAME]>" at bounding box center [685, 211] width 568 height 11
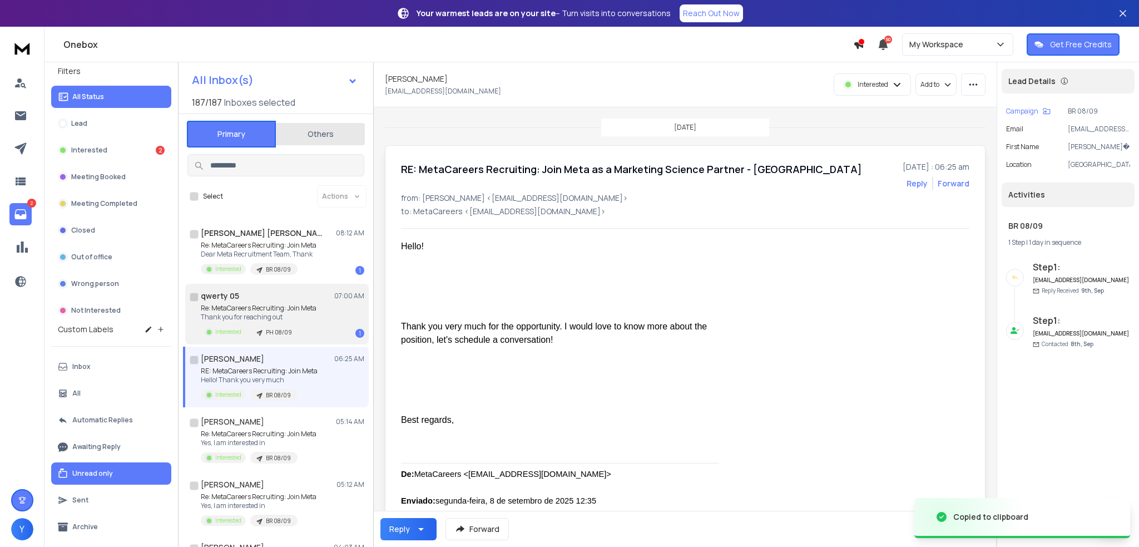
click at [320, 308] on div "Re: MetaCareers Recruiting: Join Meta Thank you for reaching out Interested PH …" at bounding box center [283, 321] width 164 height 34
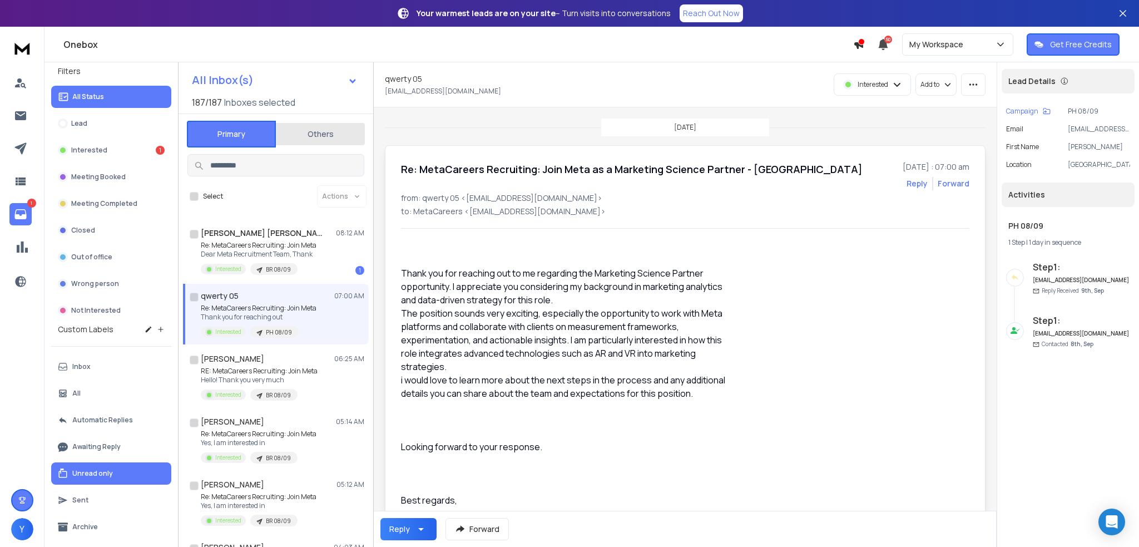
click at [440, 90] on p "[EMAIL_ADDRESS][DOMAIN_NAME]" at bounding box center [443, 91] width 116 height 9
click at [492, 210] on p "to: MetaCareers <[EMAIL_ADDRESS][DOMAIN_NAME]>" at bounding box center [685, 211] width 568 height 11
drag, startPoint x: 499, startPoint y: 209, endPoint x: 610, endPoint y: 209, distance: 110.7
click at [610, 209] on p "to: MetaCareers <[EMAIL_ADDRESS][DOMAIN_NAME]>" at bounding box center [685, 211] width 568 height 11
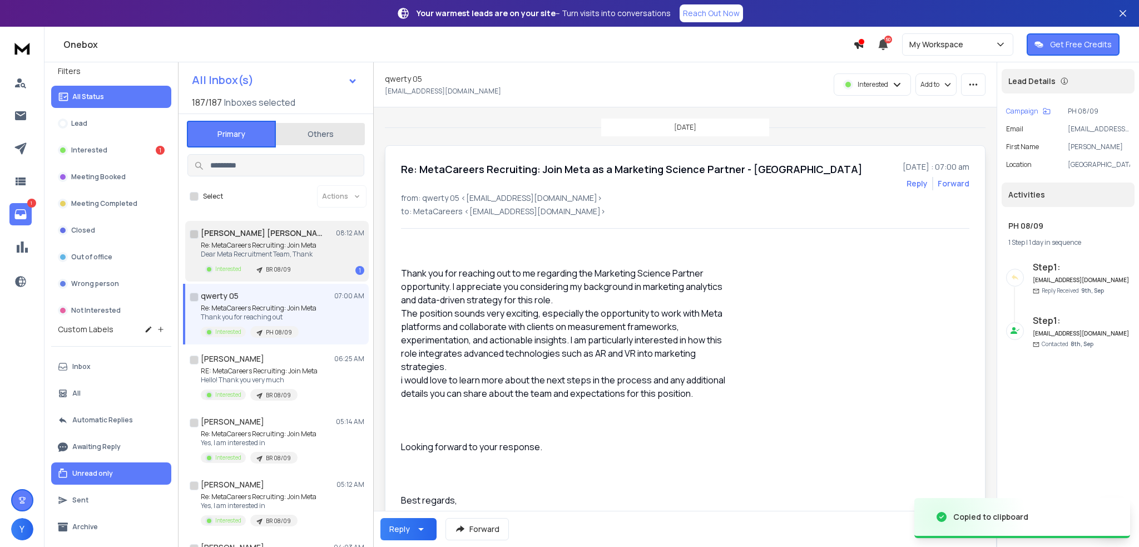
click at [325, 249] on div "Re: MetaCareers Recruiting: Join Meta Dear Meta Recruitment Team, Thank Interes…" at bounding box center [283, 258] width 164 height 34
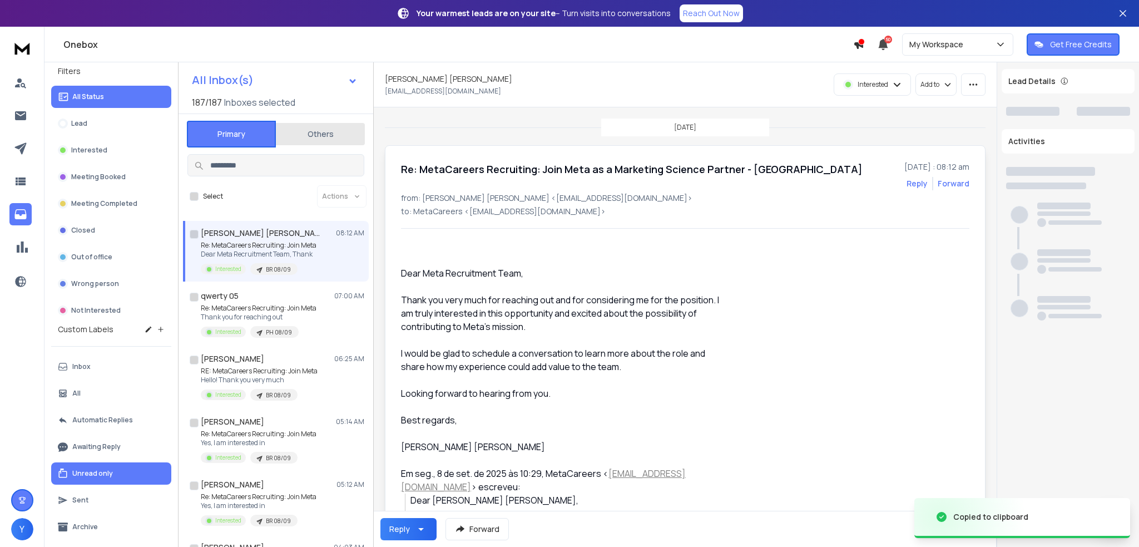
click at [438, 90] on p "[EMAIL_ADDRESS][DOMAIN_NAME]" at bounding box center [443, 91] width 116 height 9
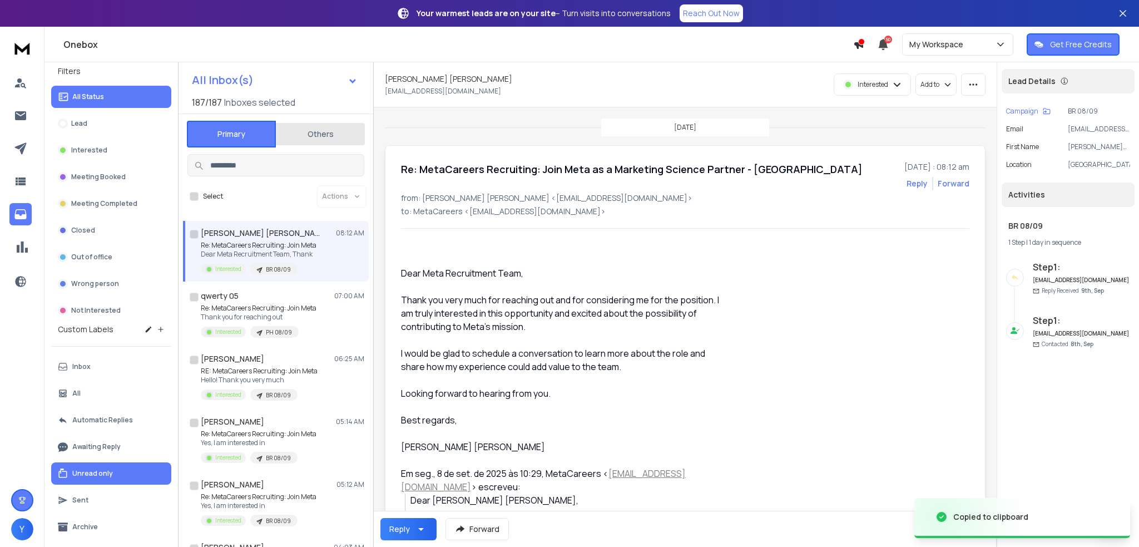
click at [489, 212] on p "to: MetaCareers <[EMAIL_ADDRESS][DOMAIN_NAME]>" at bounding box center [685, 211] width 568 height 11
click at [476, 210] on p "to: MetaCareers <[EMAIL_ADDRESS][DOMAIN_NAME]>" at bounding box center [685, 211] width 568 height 11
drag, startPoint x: 476, startPoint y: 210, endPoint x: 603, endPoint y: 214, distance: 127.4
click at [603, 214] on p "to: MetaCareers <[EMAIL_ADDRESS][DOMAIN_NAME]>" at bounding box center [685, 211] width 568 height 11
